Goal: Task Accomplishment & Management: Manage account settings

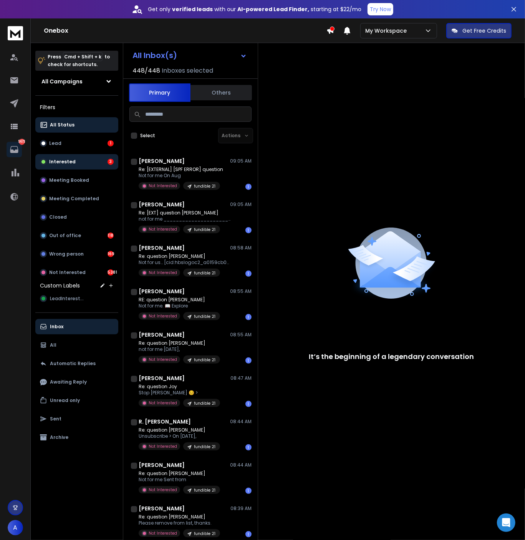
click at [88, 164] on button "Interested 3" at bounding box center [76, 161] width 83 height 15
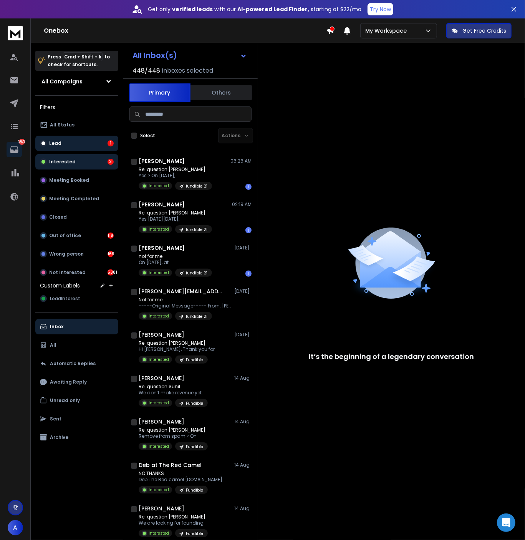
click at [94, 142] on button "Lead 1" at bounding box center [76, 143] width 83 height 15
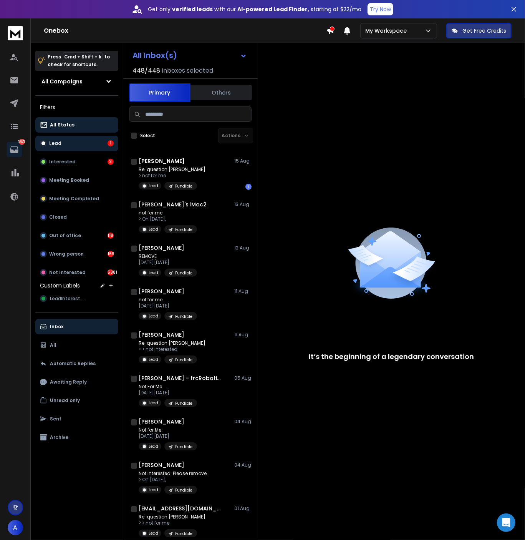
click at [85, 128] on button "All Status" at bounding box center [76, 124] width 83 height 15
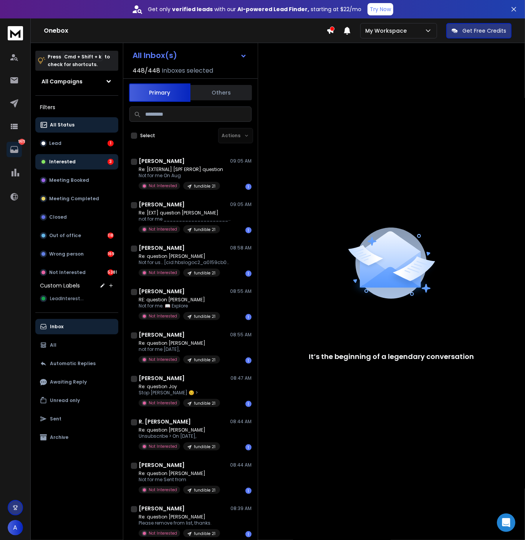
click at [86, 156] on button "Interested 3" at bounding box center [76, 161] width 83 height 15
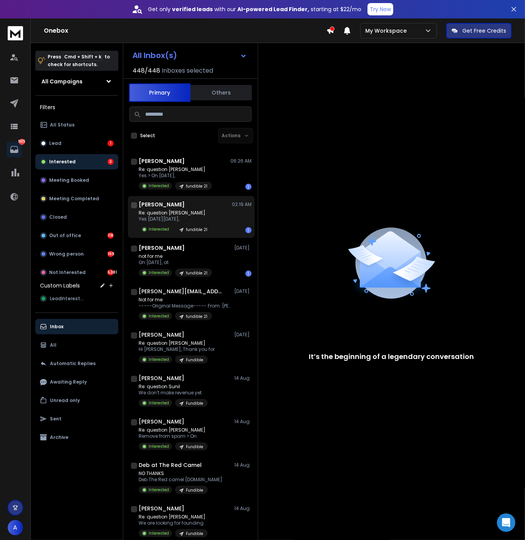
click at [189, 206] on div "[PERSON_NAME] 02:19 AM" at bounding box center [195, 205] width 113 height 8
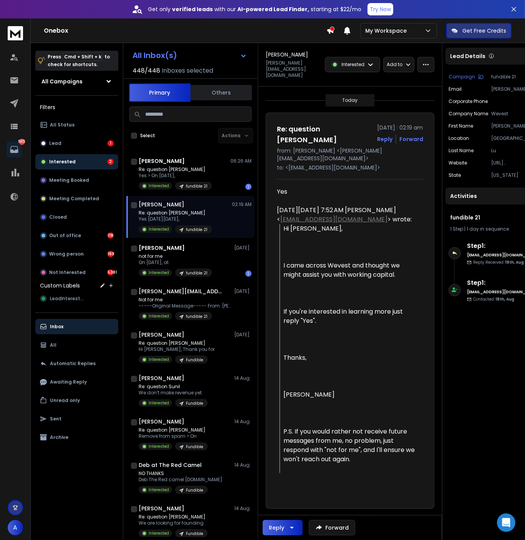
click at [355, 61] on p "Interested" at bounding box center [353, 64] width 23 height 6
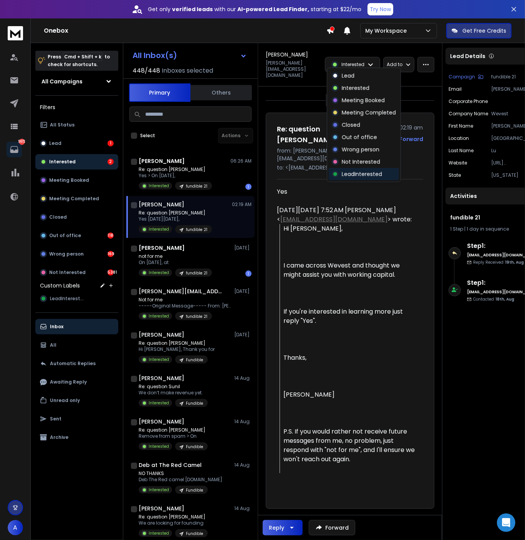
click at [349, 172] on p "LeadInterested" at bounding box center [362, 174] width 40 height 8
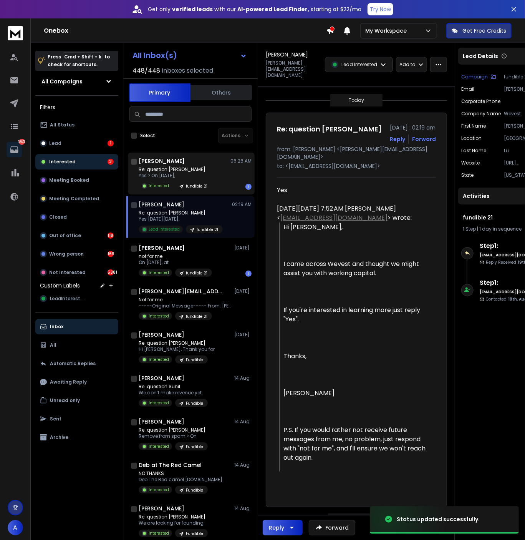
click at [194, 173] on p "Yes > On [DATE]," at bounding box center [175, 176] width 73 height 6
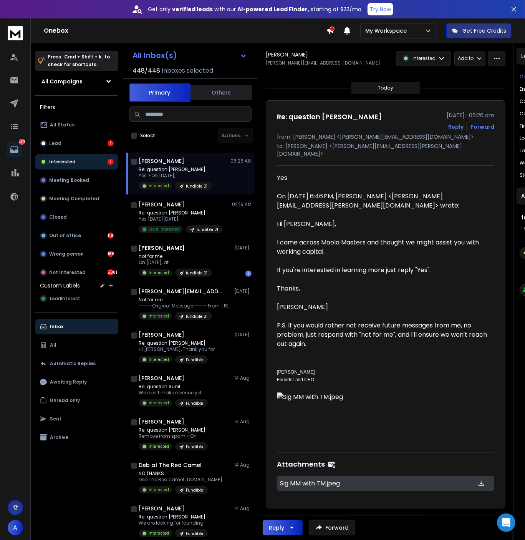
click at [423, 58] on p "Interested" at bounding box center [424, 58] width 23 height 6
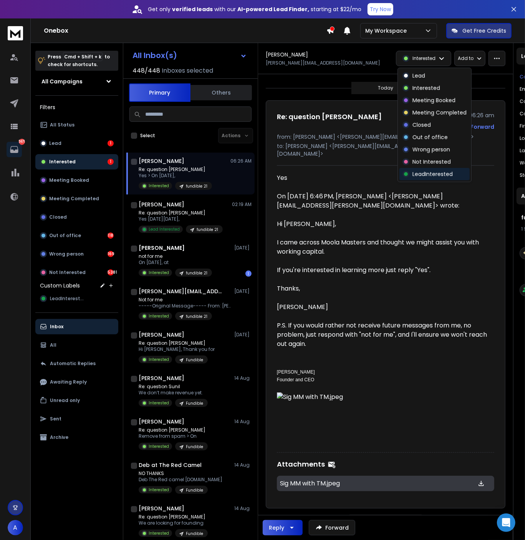
click at [417, 170] on p "LeadInterested" at bounding box center [433, 174] width 40 height 8
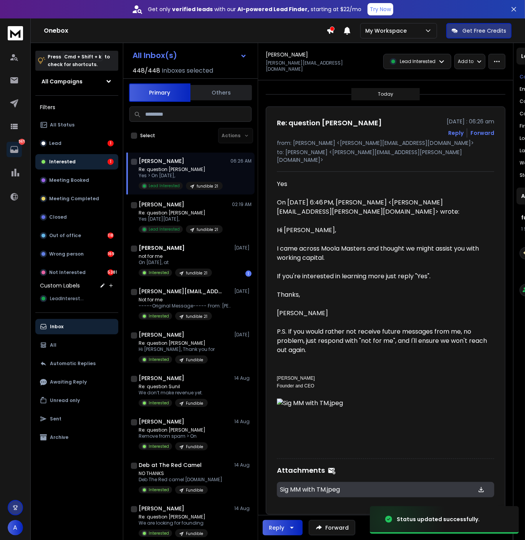
scroll to position [22, 0]
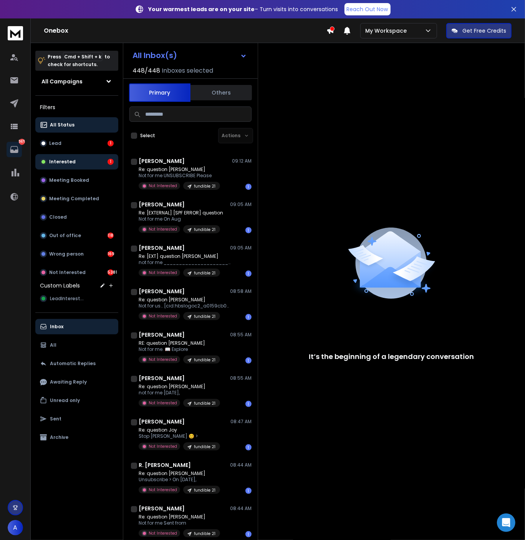
click at [81, 159] on button "Interested 1" at bounding box center [76, 161] width 83 height 15
